Goal: Task Accomplishment & Management: Manage account settings

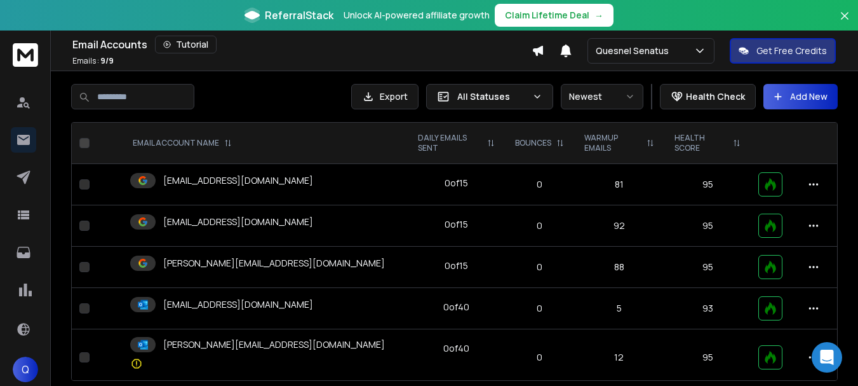
click at [849, 18] on icon "Close banner" at bounding box center [844, 15] width 11 height 11
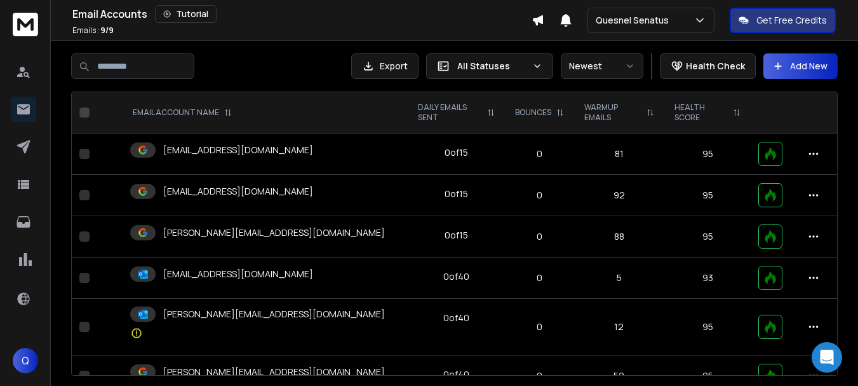
scroll to position [3, 0]
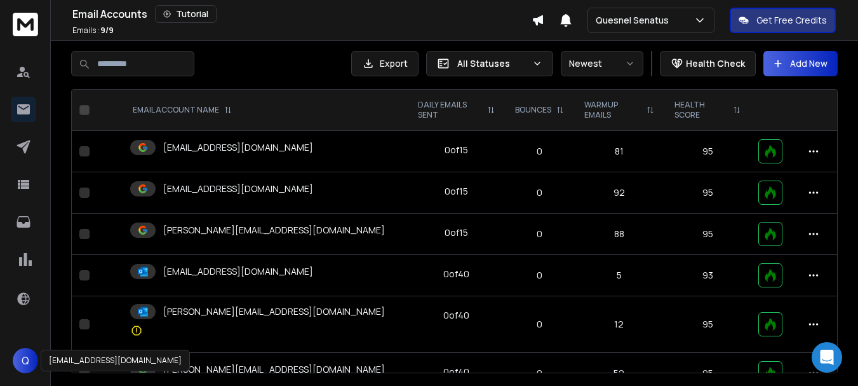
click at [23, 355] on span "Q" at bounding box center [25, 359] width 25 height 25
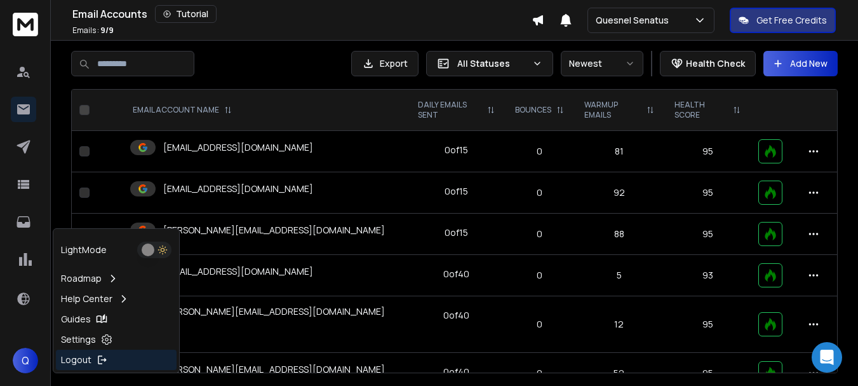
click at [71, 354] on p "Logout" at bounding box center [76, 359] width 30 height 13
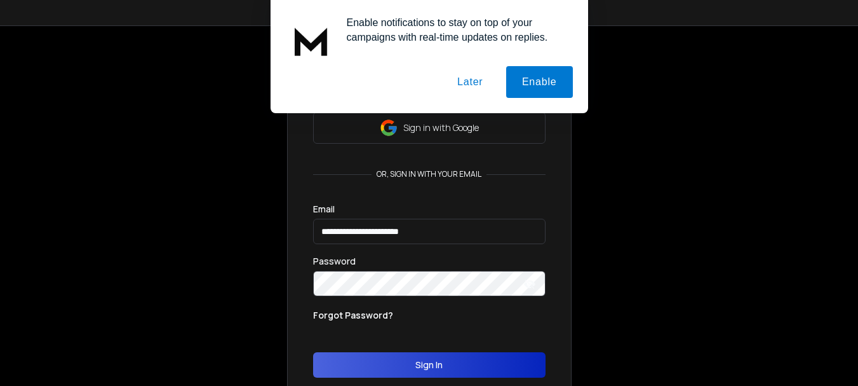
click at [394, 238] on input "**********" at bounding box center [429, 231] width 232 height 25
paste input "*****"
click at [354, 232] on input "**********" at bounding box center [429, 231] width 232 height 25
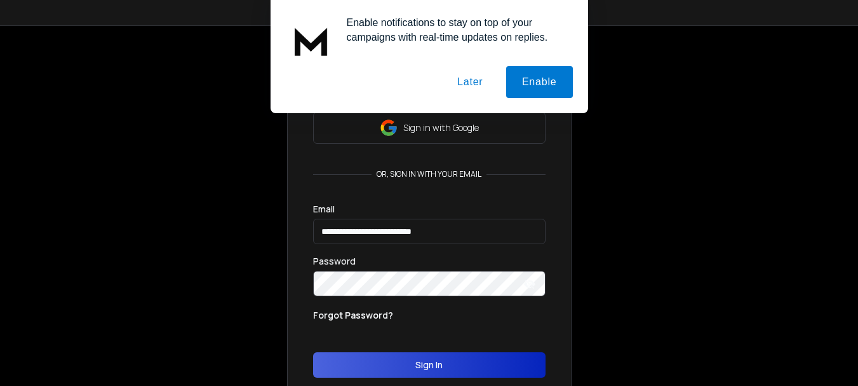
click at [345, 233] on input "**********" at bounding box center [429, 231] width 232 height 25
type input "**********"
click at [536, 281] on div at bounding box center [533, 283] width 19 height 11
click at [471, 363] on button "Sign In" at bounding box center [429, 364] width 232 height 25
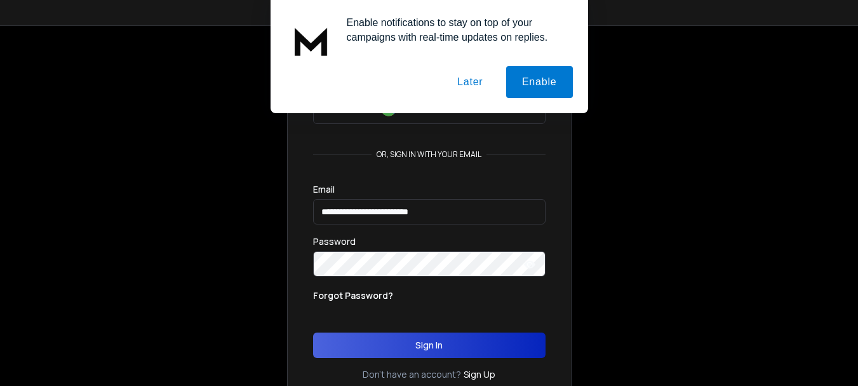
scroll to position [30, 0]
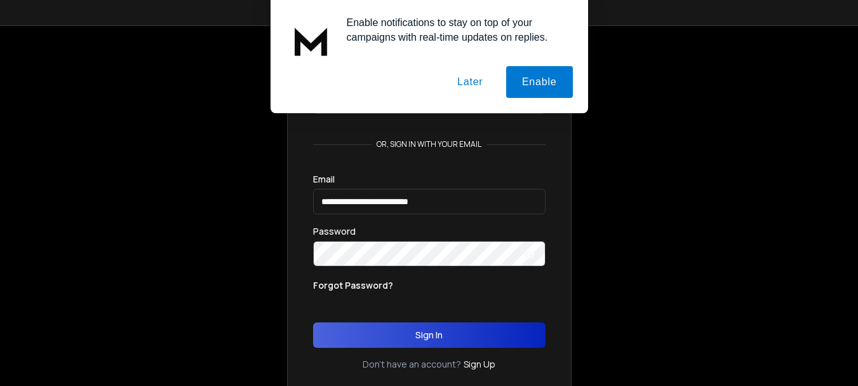
click at [477, 88] on button "Later" at bounding box center [469, 82] width 57 height 32
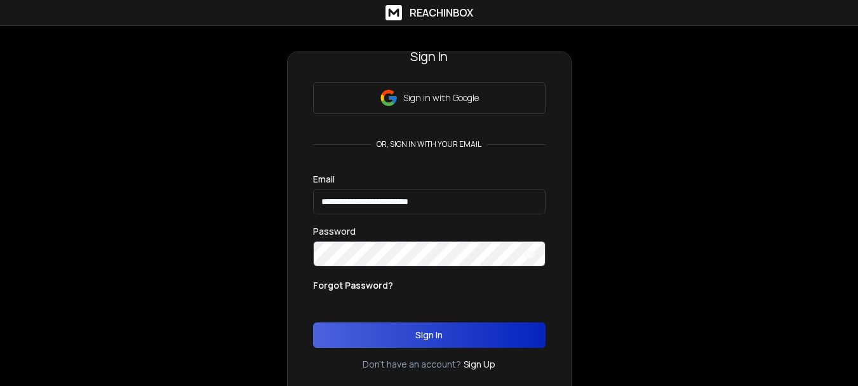
click at [320, 208] on input "**********" at bounding box center [429, 201] width 232 height 25
click at [373, 326] on button "Sign In" at bounding box center [429, 334] width 232 height 25
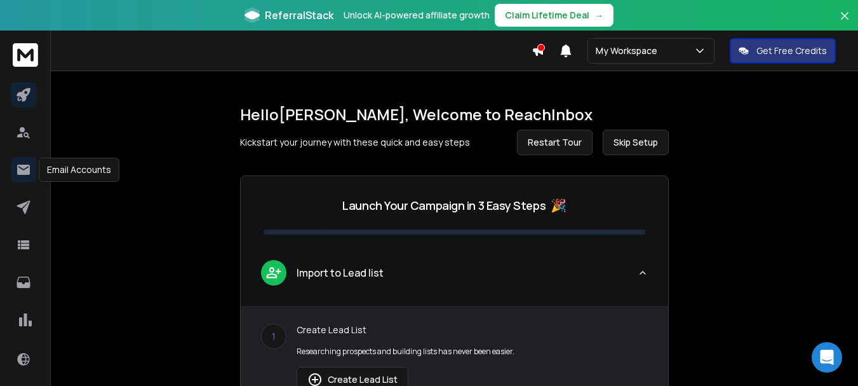
click at [32, 168] on link at bounding box center [23, 169] width 25 height 25
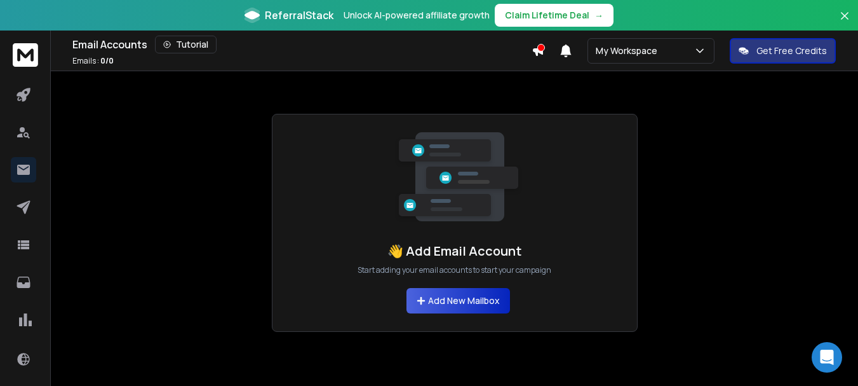
scroll to position [20, 0]
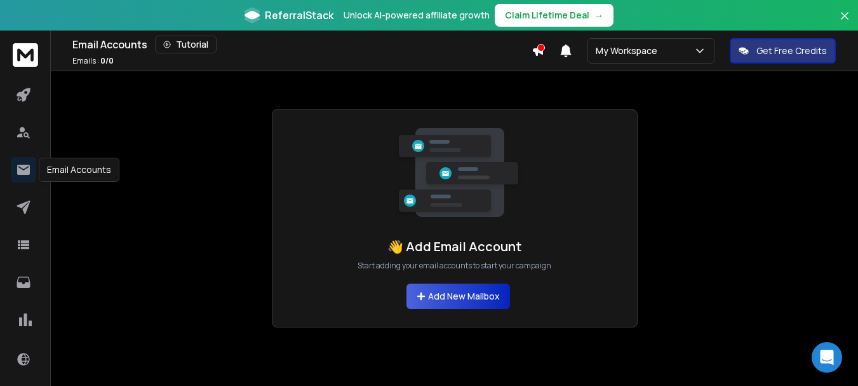
click at [453, 295] on button "Add New Mailbox" at bounding box center [459, 295] width 104 height 25
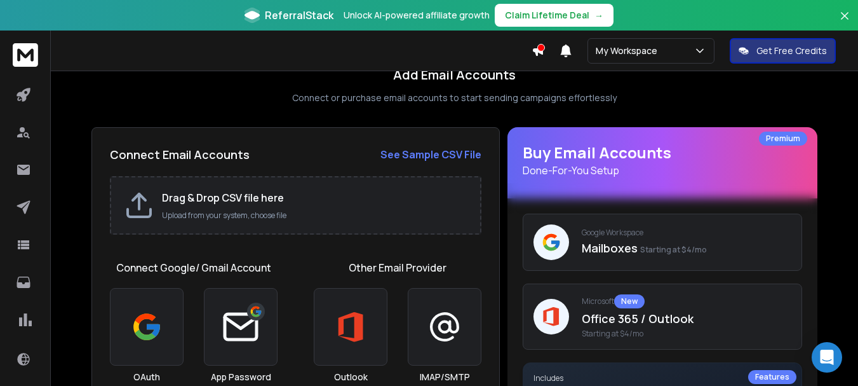
scroll to position [27, 0]
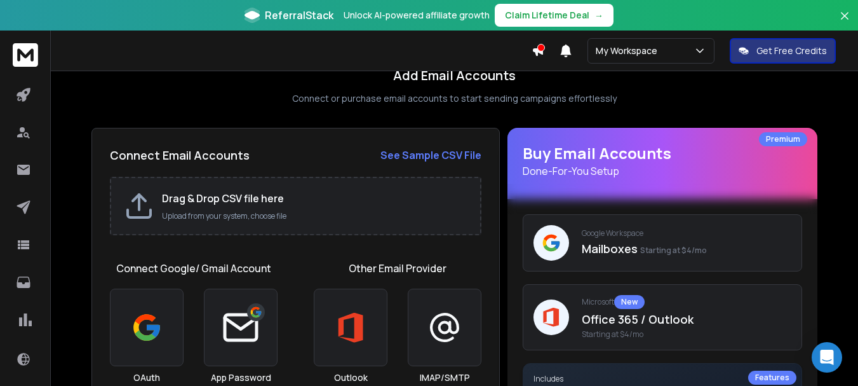
click at [593, 252] on p "Mailboxes Starting at $4/mo" at bounding box center [687, 248] width 210 height 18
click at [587, 231] on p "Google Workspace" at bounding box center [687, 233] width 210 height 10
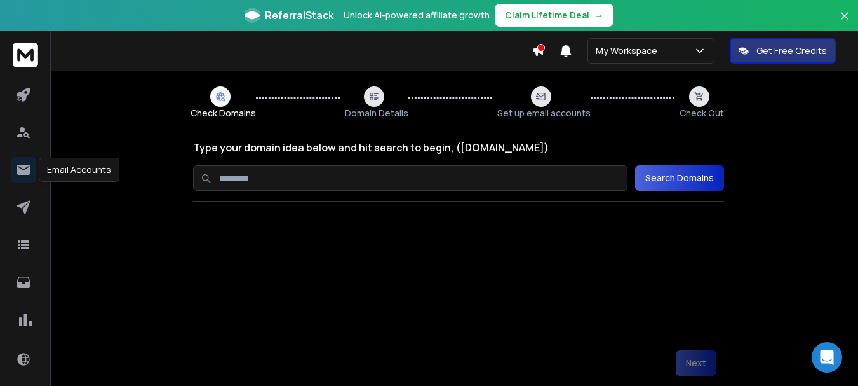
click at [22, 175] on icon at bounding box center [23, 169] width 15 height 15
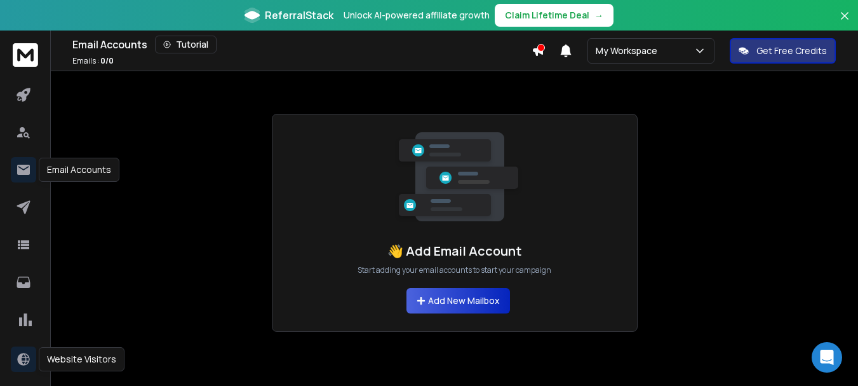
scroll to position [20, 0]
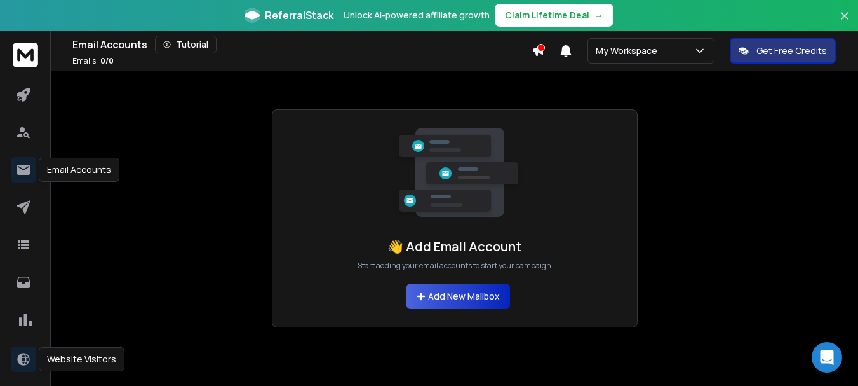
click at [24, 358] on icon at bounding box center [23, 358] width 15 height 15
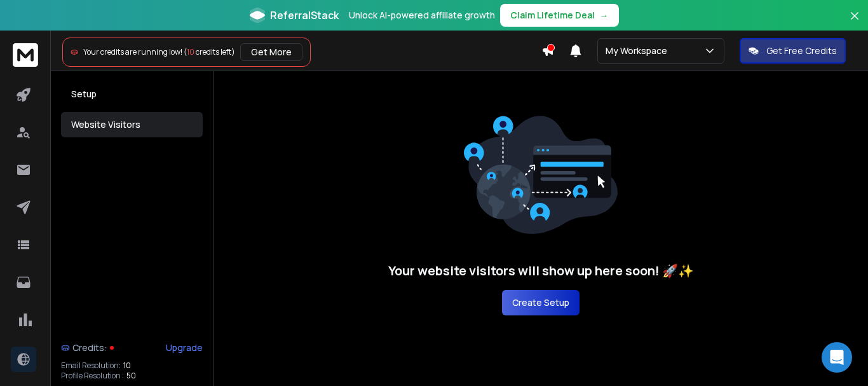
click at [856, 11] on icon "Close banner" at bounding box center [854, 15] width 11 height 11
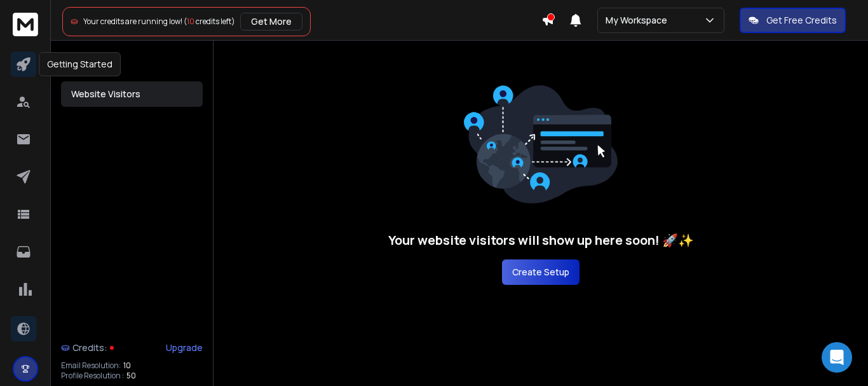
click at [25, 58] on icon at bounding box center [23, 64] width 15 height 15
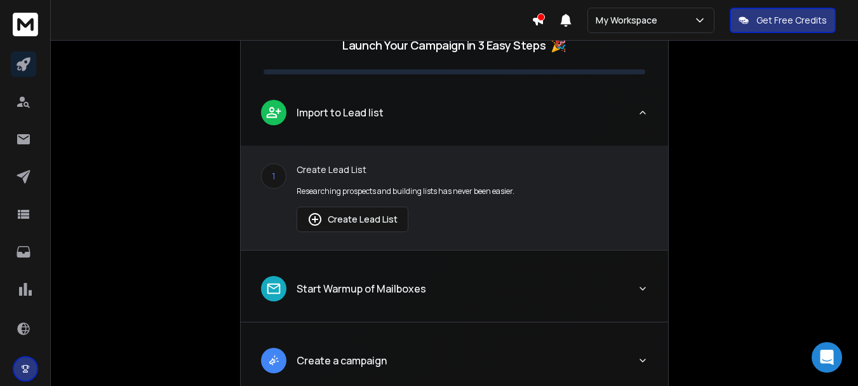
scroll to position [171, 0]
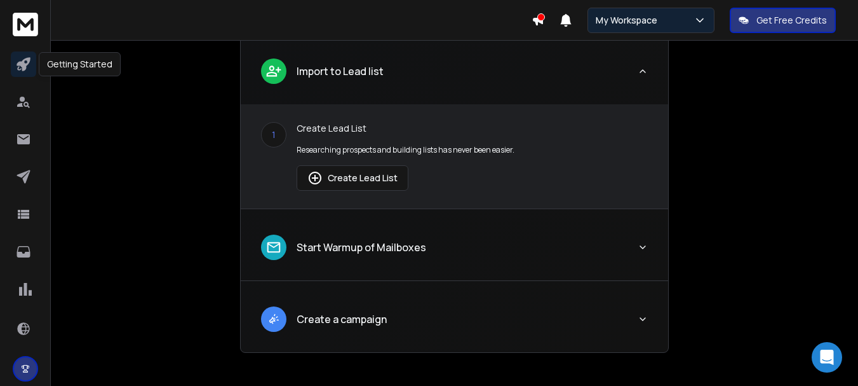
click at [686, 25] on div "My Workspace" at bounding box center [651, 20] width 111 height 13
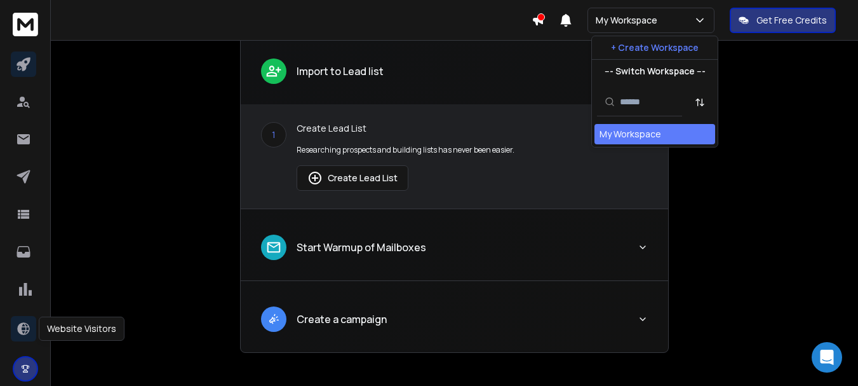
click at [25, 330] on icon at bounding box center [23, 328] width 13 height 13
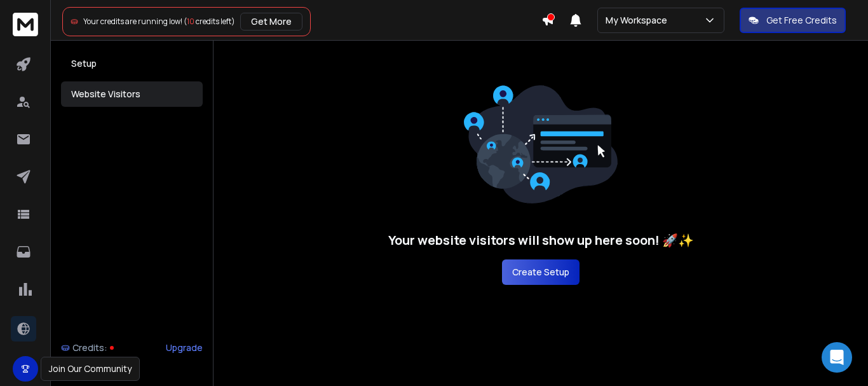
click at [23, 360] on link at bounding box center [25, 368] width 25 height 25
click at [32, 287] on icon at bounding box center [25, 288] width 19 height 19
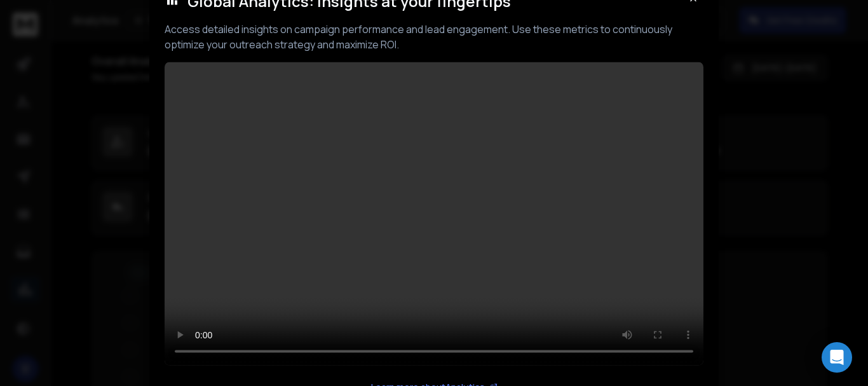
click at [134, 195] on div at bounding box center [434, 193] width 868 height 386
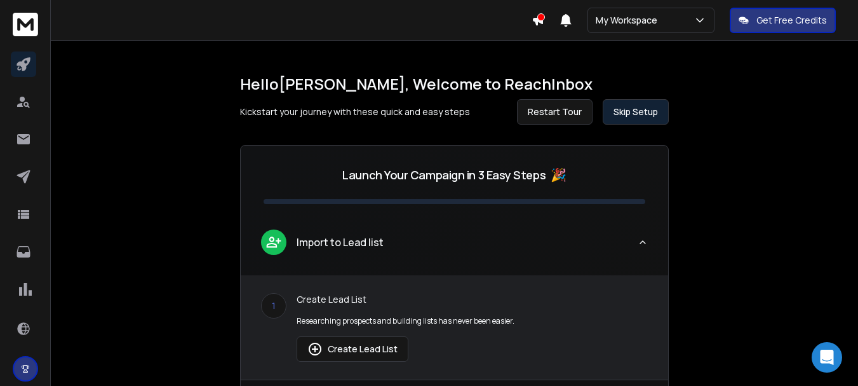
click at [624, 109] on span "Skip Setup" at bounding box center [636, 111] width 44 height 13
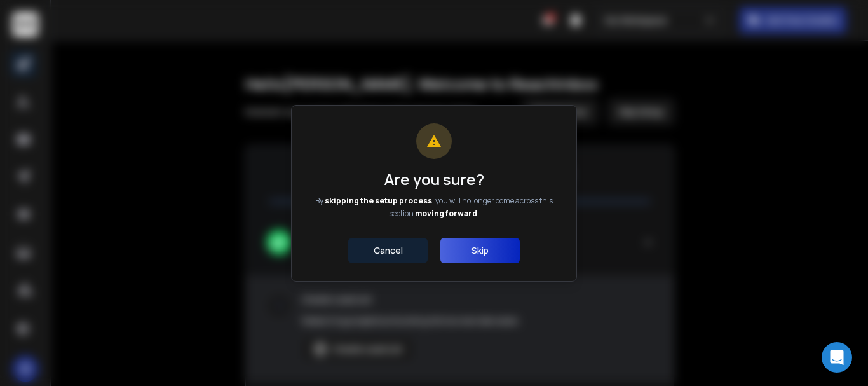
click at [495, 244] on button "Skip" at bounding box center [479, 250] width 79 height 25
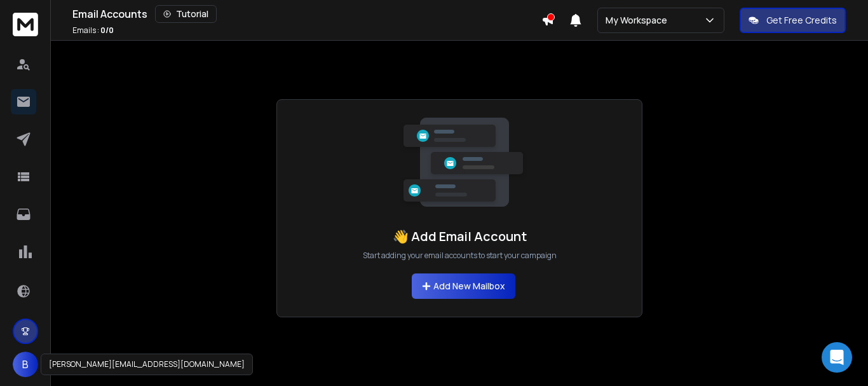
click at [26, 368] on span "B" at bounding box center [25, 363] width 25 height 25
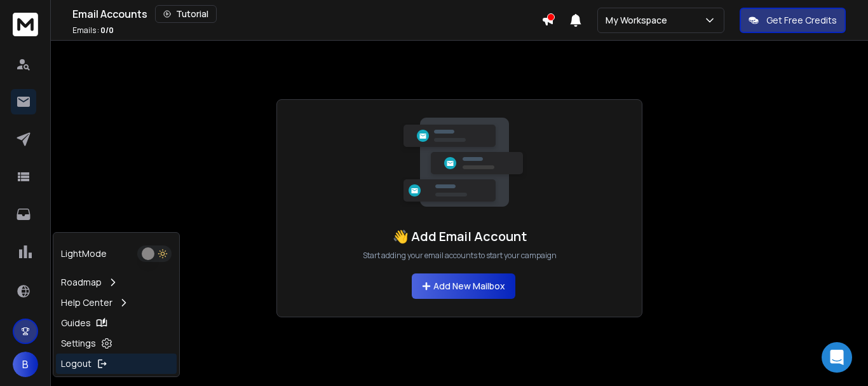
click at [86, 361] on p "Logout" at bounding box center [76, 363] width 30 height 13
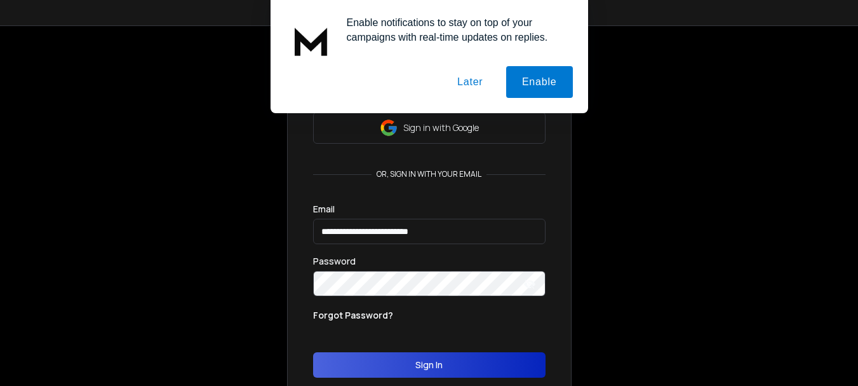
click at [374, 240] on input "**********" at bounding box center [429, 231] width 232 height 25
type input "**********"
click at [528, 278] on icon at bounding box center [529, 283] width 11 height 11
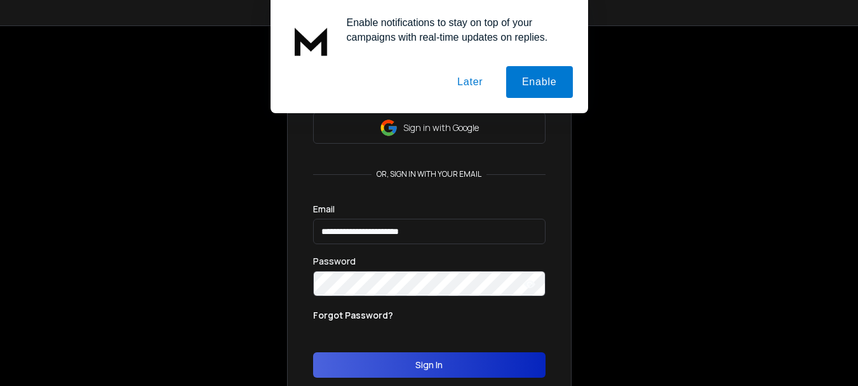
click at [528, 278] on icon at bounding box center [529, 283] width 11 height 11
click at [467, 360] on button "Sign In" at bounding box center [429, 364] width 232 height 25
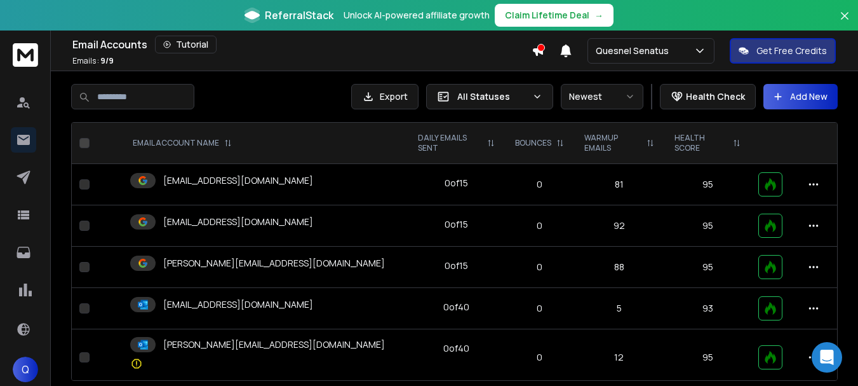
click at [808, 179] on icon at bounding box center [813, 183] width 11 height 11
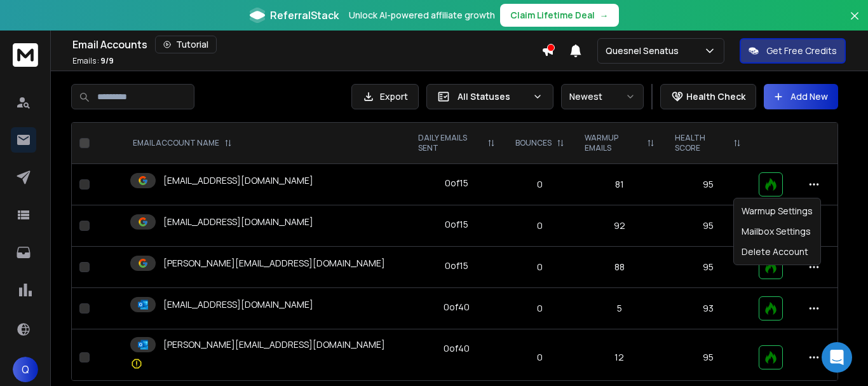
click at [233, 178] on p "[EMAIL_ADDRESS][DOMAIN_NAME]" at bounding box center [238, 180] width 150 height 13
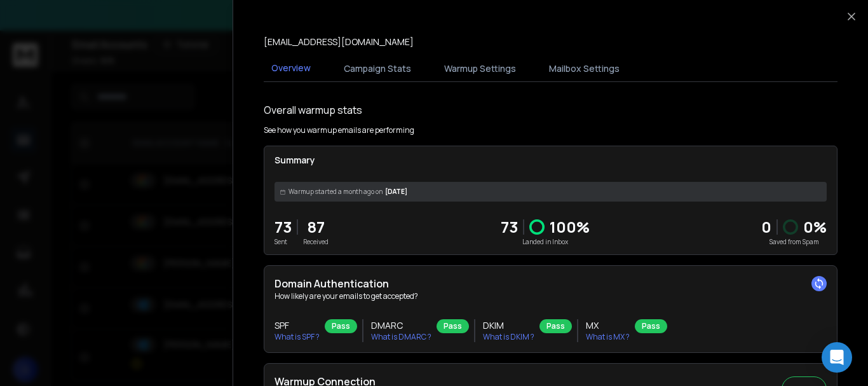
click at [374, 65] on button "Campaign Stats" at bounding box center [377, 69] width 83 height 28
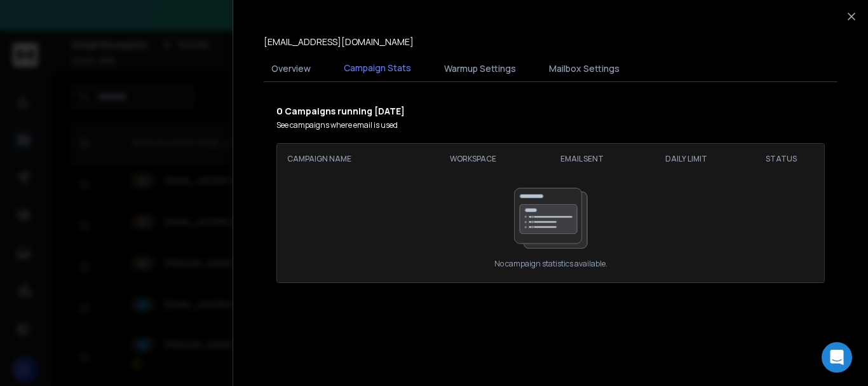
click at [458, 64] on button "Warmup Settings" at bounding box center [479, 69] width 87 height 28
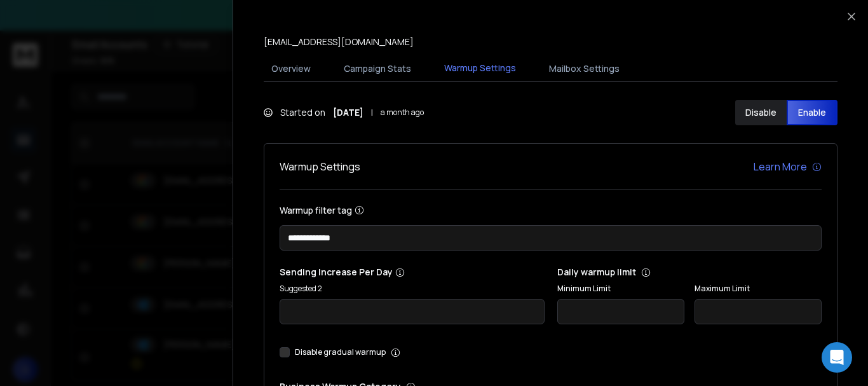
click at [579, 62] on button "Mailbox Settings" at bounding box center [584, 69] width 86 height 28
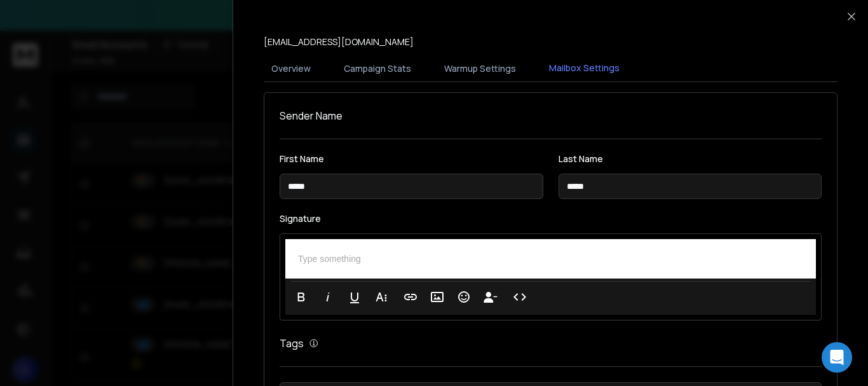
click at [296, 71] on button "Overview" at bounding box center [291, 69] width 55 height 28
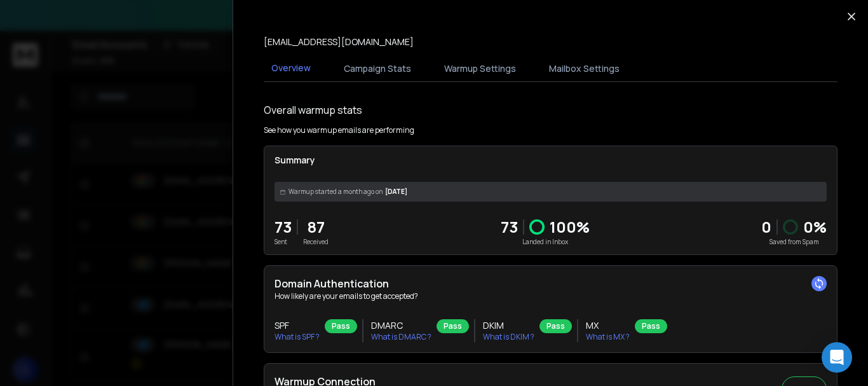
click at [845, 21] on icon "button" at bounding box center [851, 16] width 13 height 13
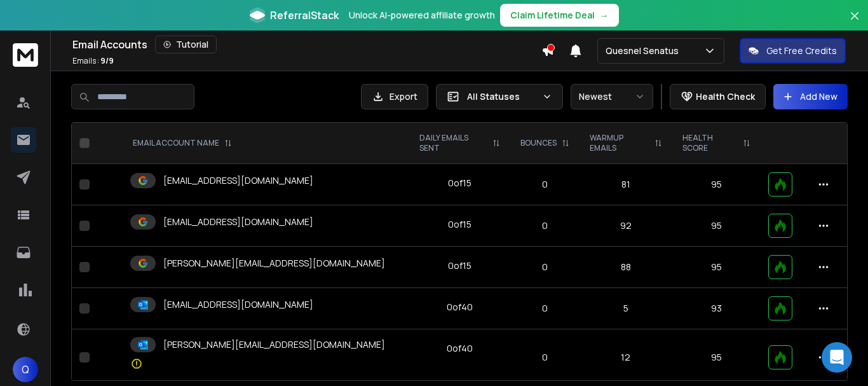
click at [807, 177] on button at bounding box center [823, 184] width 32 height 22
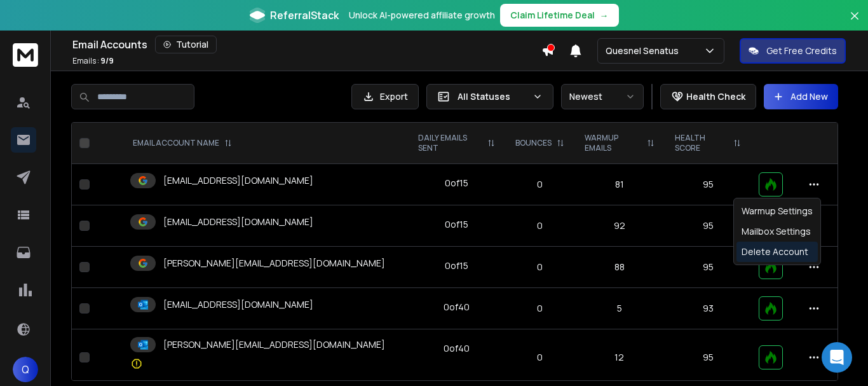
click at [764, 251] on div "Delete Account" at bounding box center [776, 251] width 81 height 20
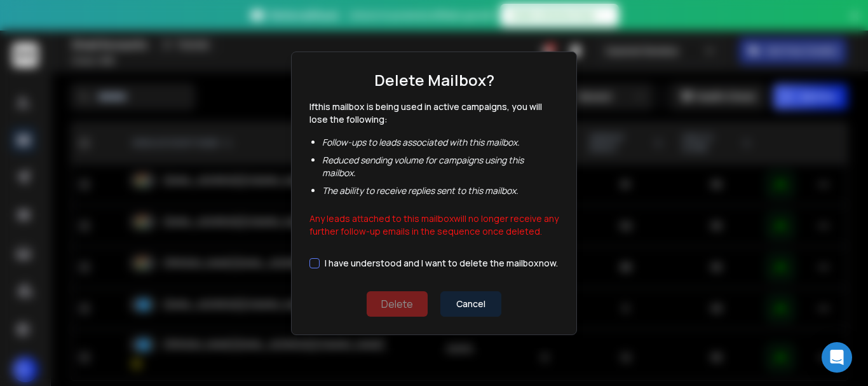
click at [330, 262] on label "I have understood and I want to delete the mailbox now." at bounding box center [441, 263] width 233 height 9
click at [320, 262] on button "I have understood and I want to delete the mailbox now." at bounding box center [314, 263] width 10 height 10
click at [489, 304] on button "Cancel" at bounding box center [470, 303] width 61 height 25
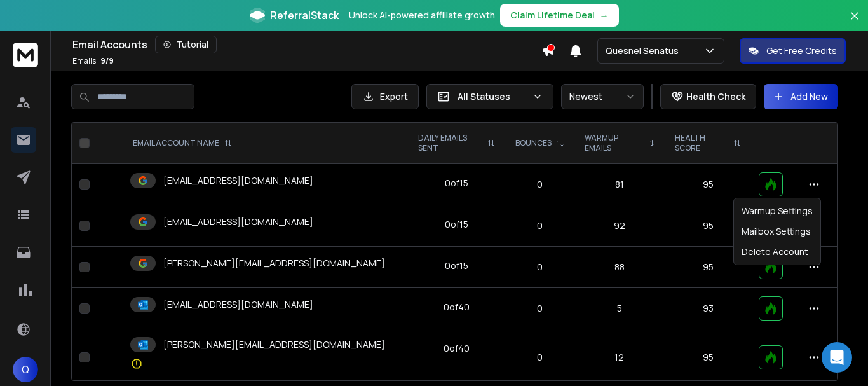
click at [799, 190] on button at bounding box center [814, 184] width 32 height 22
click at [254, 182] on p "[EMAIL_ADDRESS][DOMAIN_NAME]" at bounding box center [238, 180] width 150 height 13
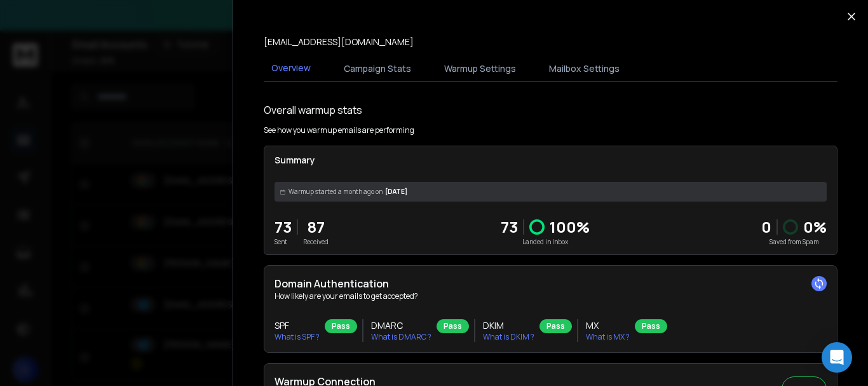
click at [845, 18] on icon "button" at bounding box center [851, 16] width 13 height 13
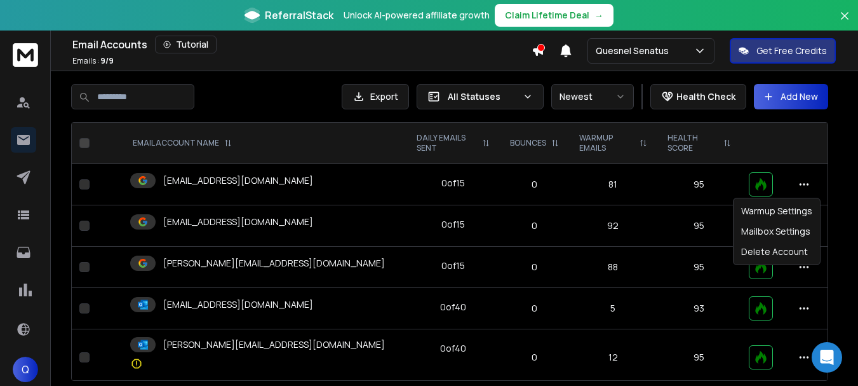
click at [807, 186] on icon at bounding box center [803, 183] width 11 height 11
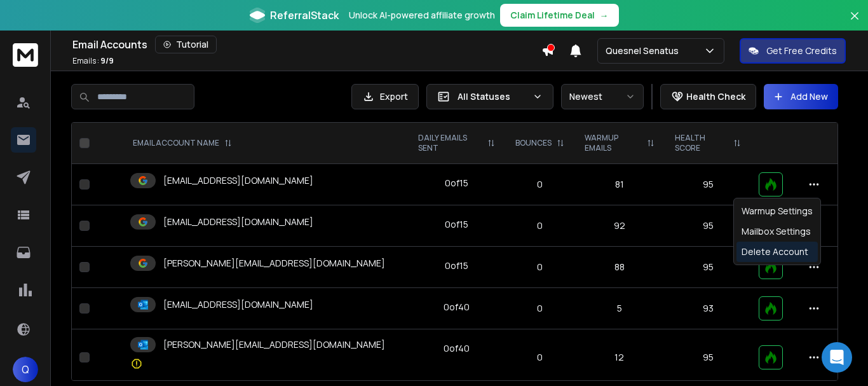
click at [772, 253] on div "Delete Account" at bounding box center [776, 251] width 81 height 20
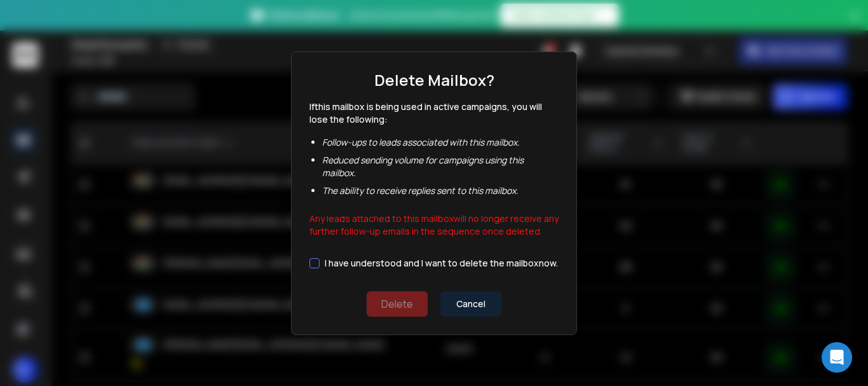
click at [340, 265] on label "I have understood and I want to delete the mailbox now." at bounding box center [441, 263] width 233 height 9
click at [320, 265] on button "I have understood and I want to delete the mailbox now." at bounding box center [314, 263] width 10 height 10
click at [385, 292] on button "Delete" at bounding box center [397, 303] width 61 height 25
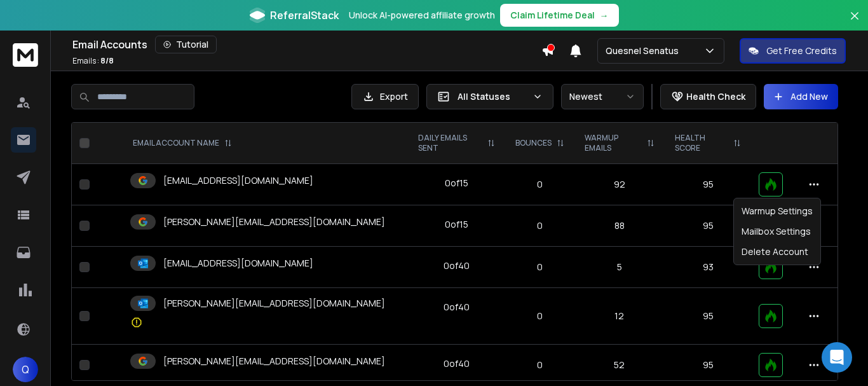
click at [808, 184] on icon at bounding box center [813, 183] width 11 height 11
click at [764, 250] on div "Delete Account" at bounding box center [776, 251] width 81 height 20
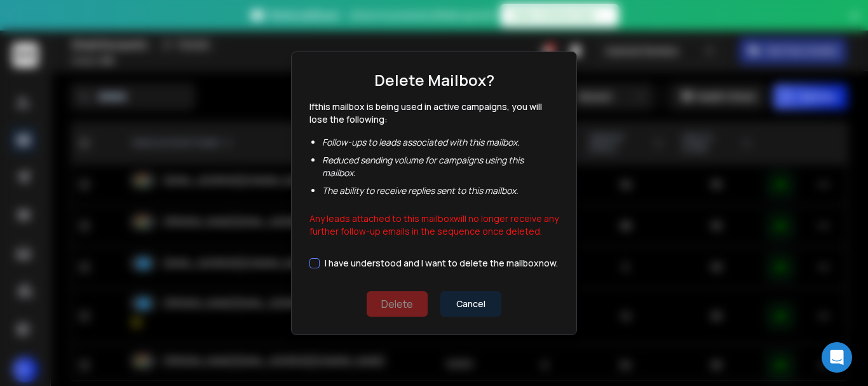
click at [443, 269] on div "Delete Mailbox? If this mailbox is being used in active campaigns, you will los…" at bounding box center [433, 193] width 249 height 246
click at [443, 267] on label "I have understood and I want to delete the mailbox now." at bounding box center [441, 263] width 233 height 9
click at [320, 267] on button "I have understood and I want to delete the mailbox now." at bounding box center [314, 263] width 10 height 10
click at [412, 297] on button "Delete" at bounding box center [397, 303] width 61 height 25
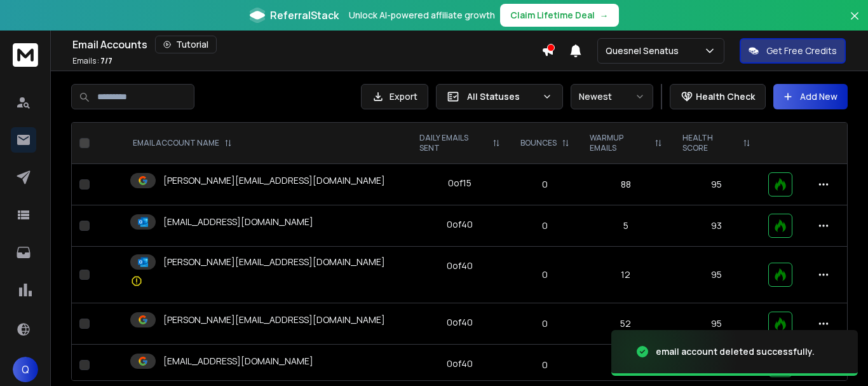
click at [807, 176] on button at bounding box center [823, 184] width 32 height 22
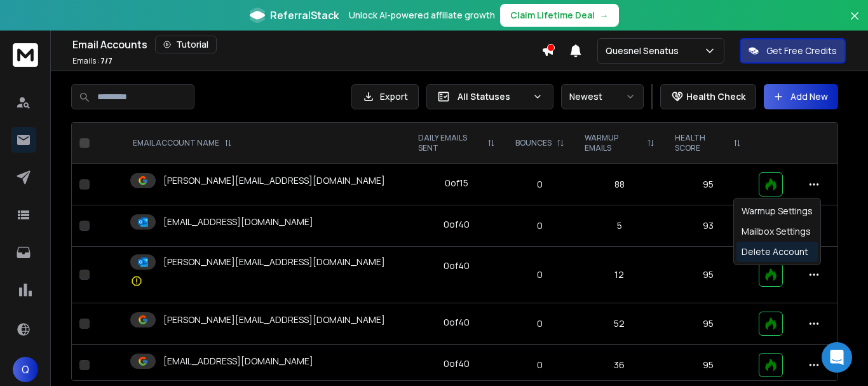
click at [760, 246] on div "Delete Account" at bounding box center [776, 251] width 81 height 20
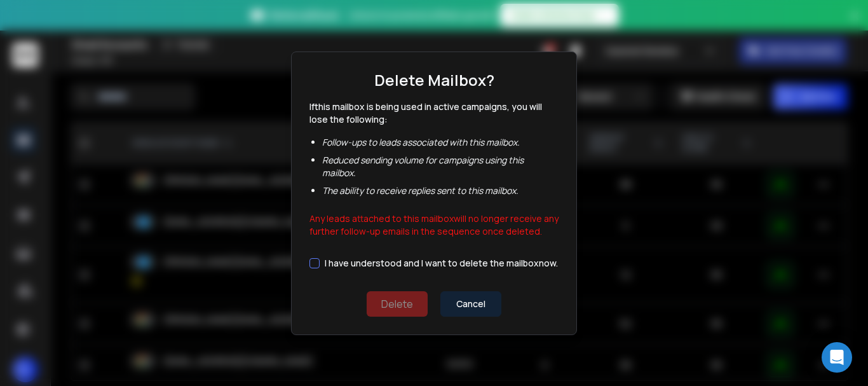
click at [396, 261] on label "I have understood and I want to delete the mailbox now." at bounding box center [441, 263] width 233 height 9
click at [320, 261] on button "I have understood and I want to delete the mailbox now." at bounding box center [314, 263] width 10 height 10
click at [401, 294] on button "Delete" at bounding box center [397, 303] width 61 height 25
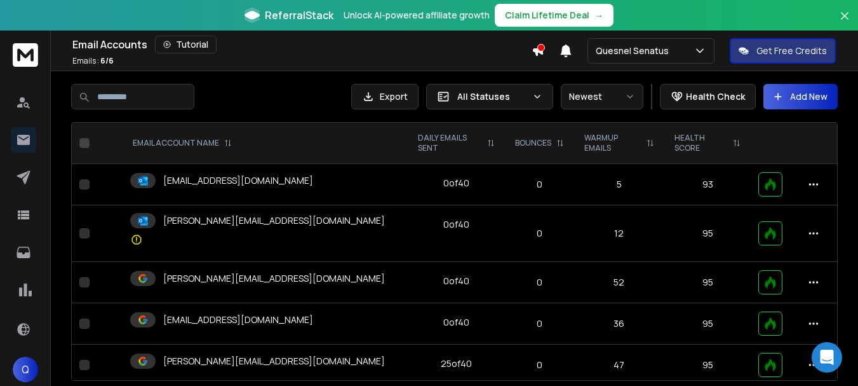
click at [808, 178] on icon at bounding box center [813, 183] width 11 height 11
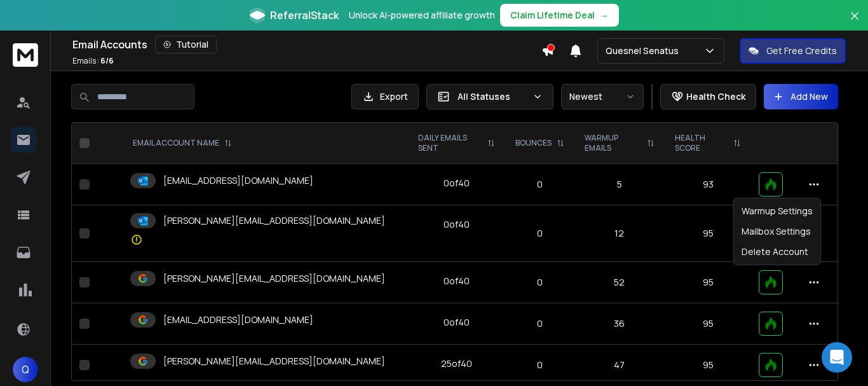
click at [808, 178] on icon at bounding box center [813, 183] width 11 height 11
